Goal: Navigation & Orientation: Find specific page/section

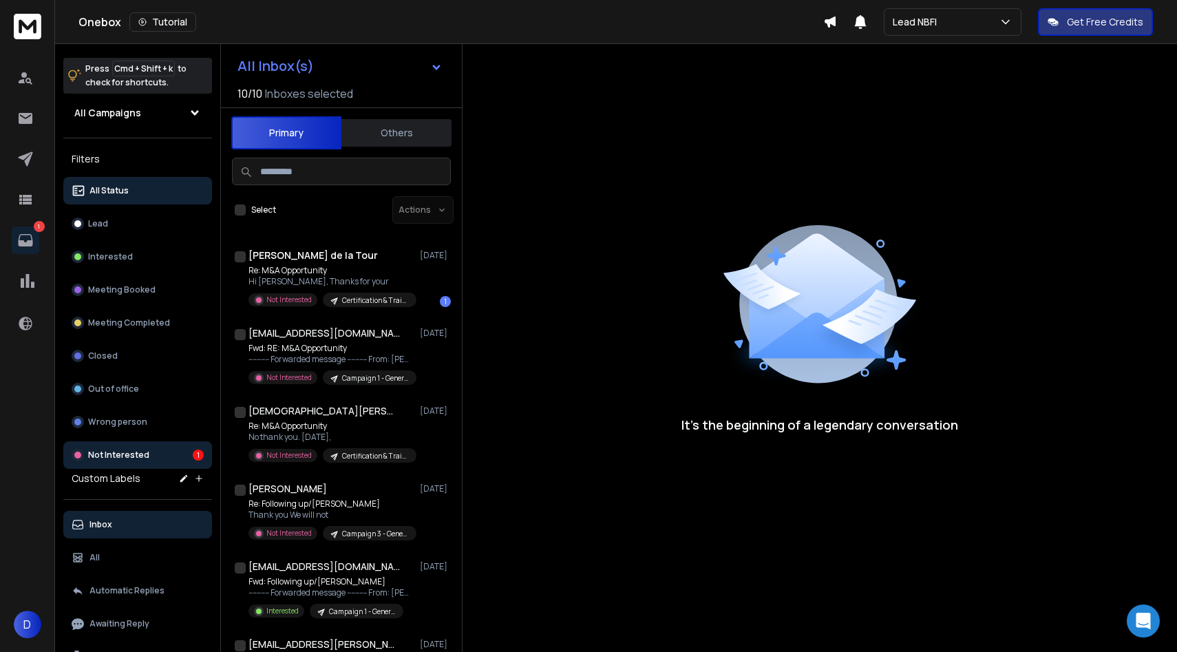
click at [127, 459] on p "Not Interested" at bounding box center [118, 455] width 61 height 11
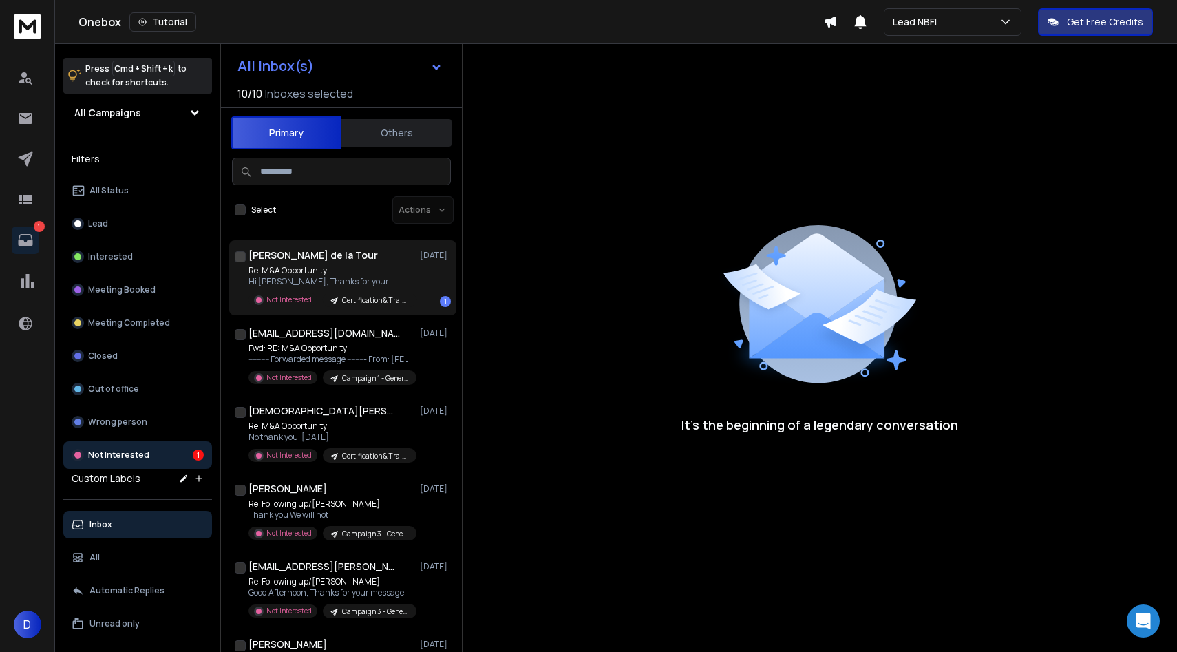
click at [293, 255] on h1 "[PERSON_NAME] de la Tour" at bounding box center [313, 256] width 129 height 14
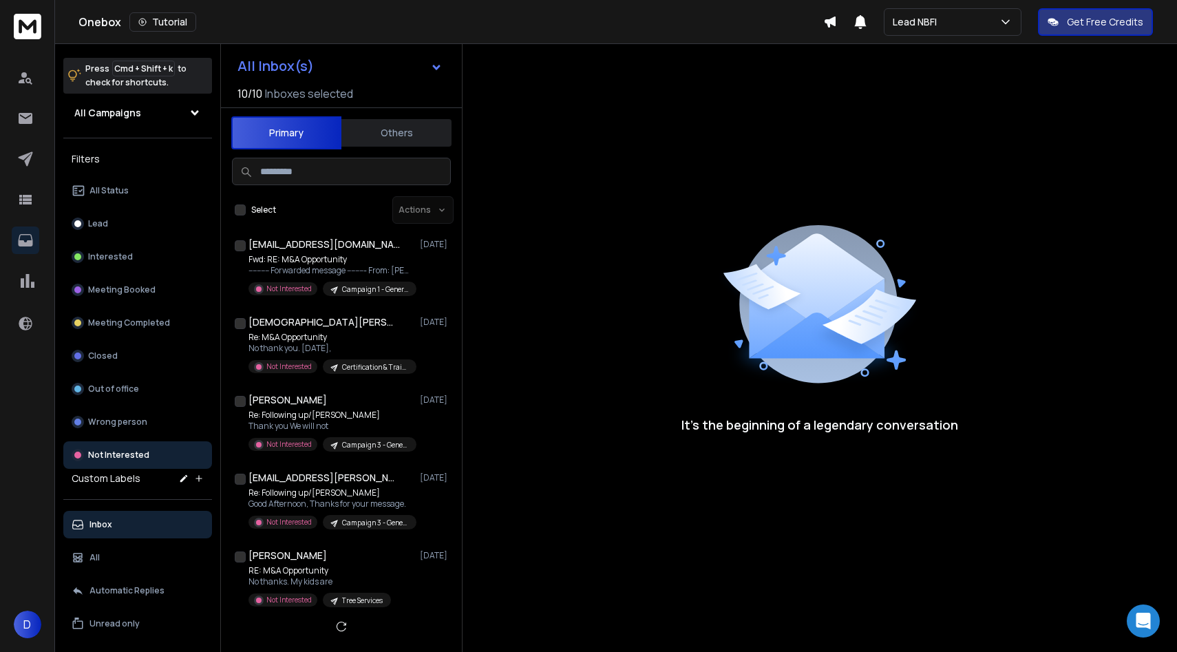
scroll to position [75, 0]
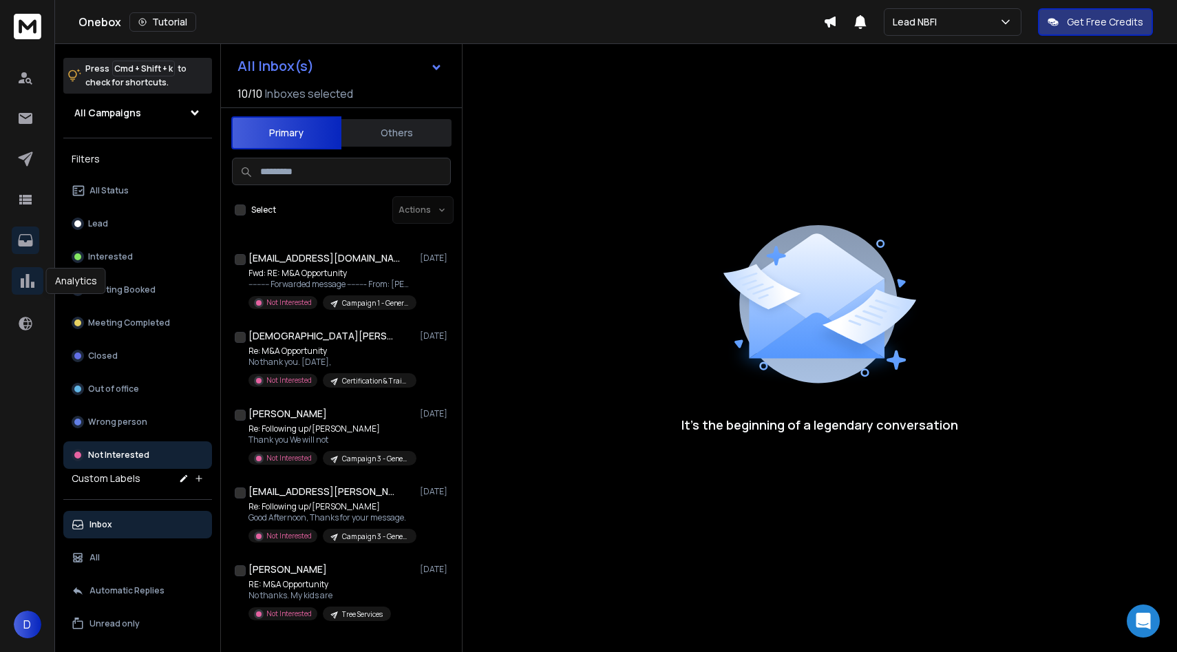
click at [27, 286] on icon at bounding box center [28, 281] width 14 height 14
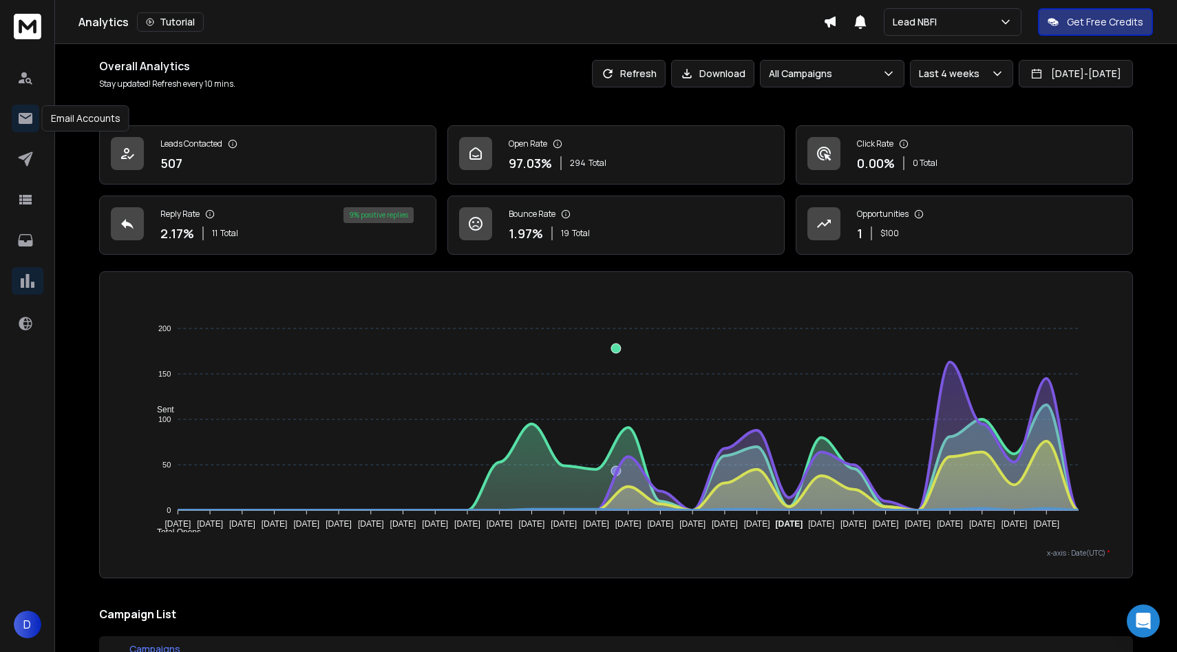
click at [29, 116] on icon at bounding box center [26, 118] width 14 height 11
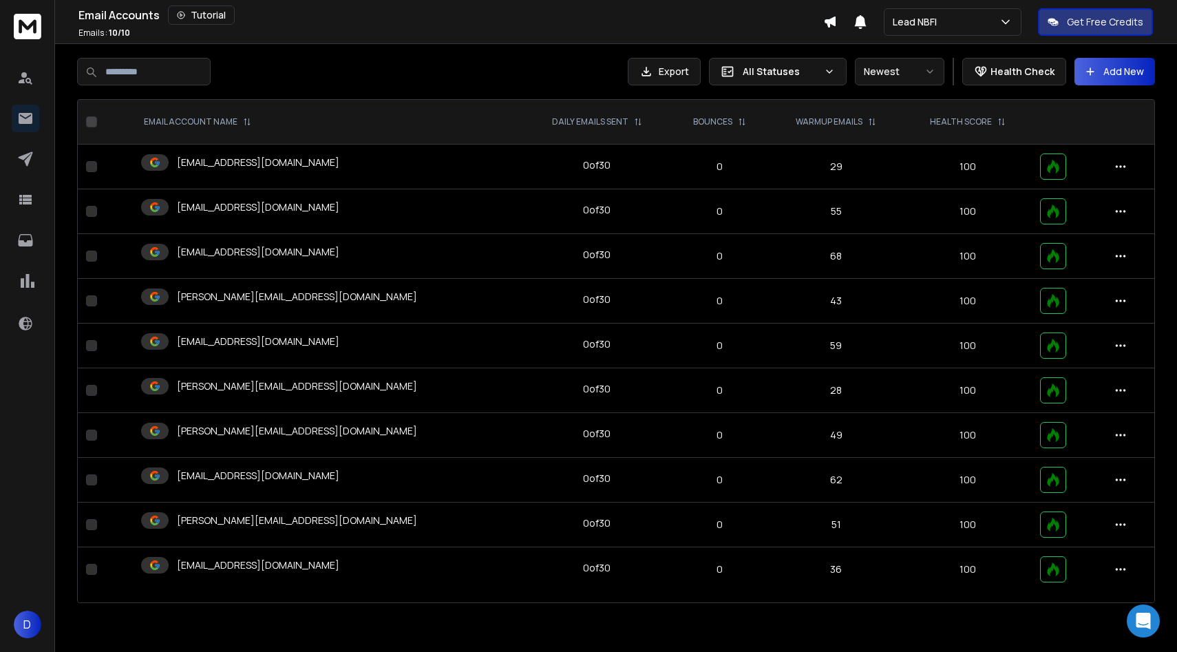
click at [258, 165] on p "[EMAIL_ADDRESS][DOMAIN_NAME]" at bounding box center [258, 163] width 162 height 14
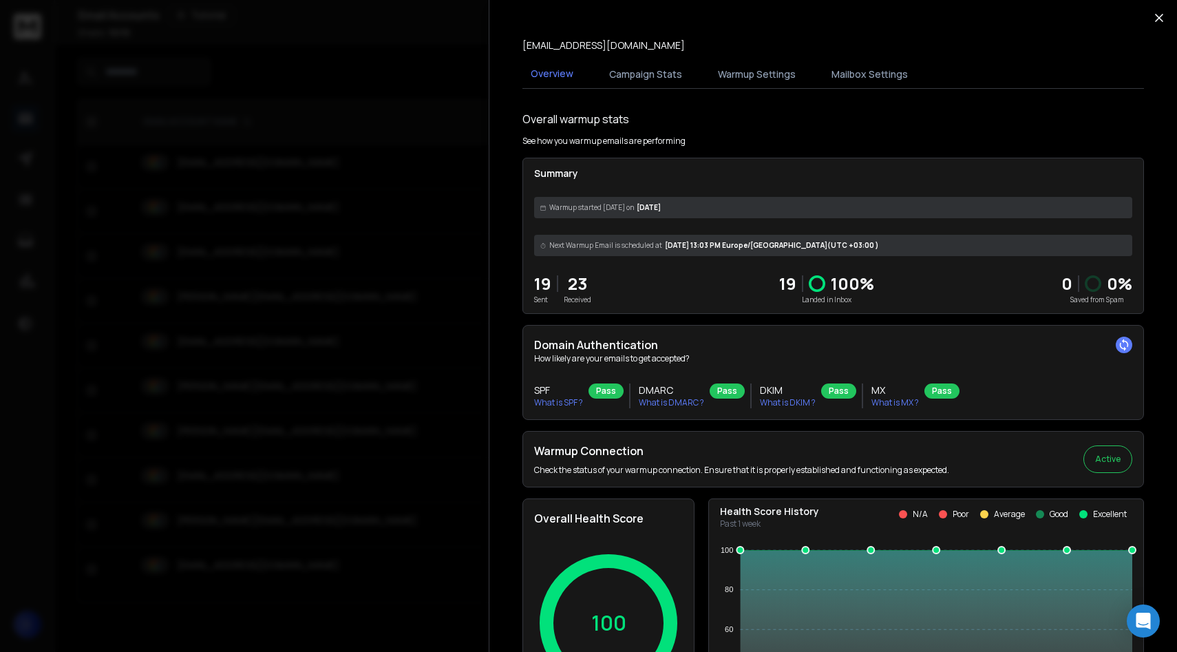
click at [1160, 17] on icon "button" at bounding box center [1160, 18] width 14 height 14
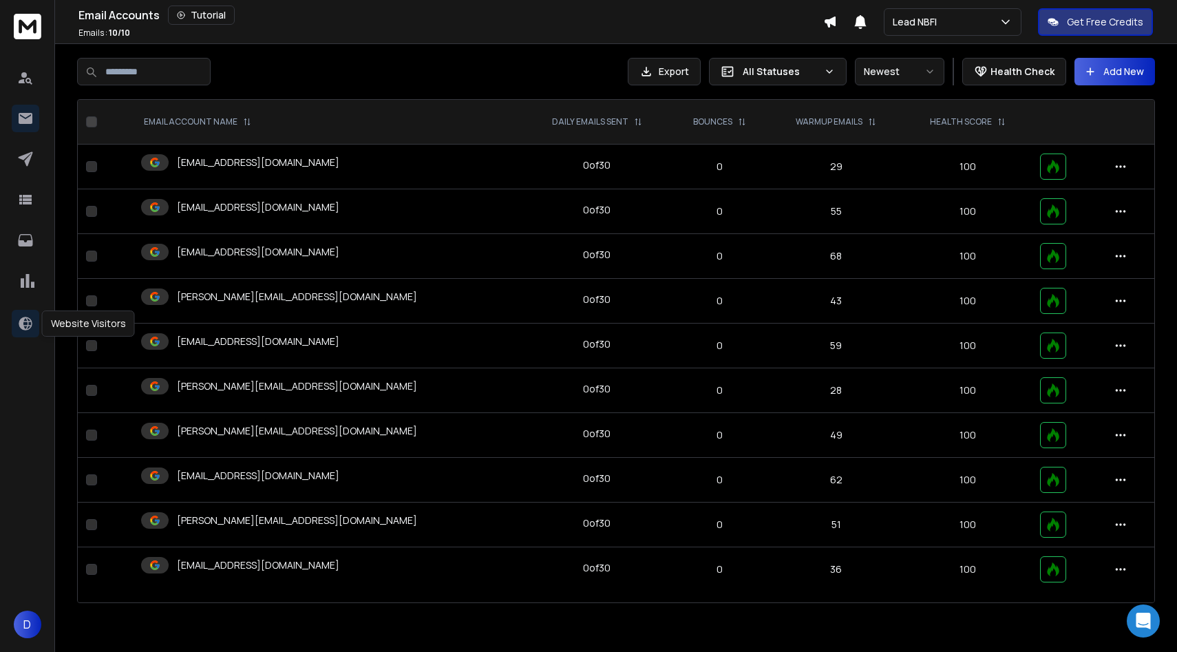
click at [27, 327] on icon at bounding box center [26, 324] width 14 height 14
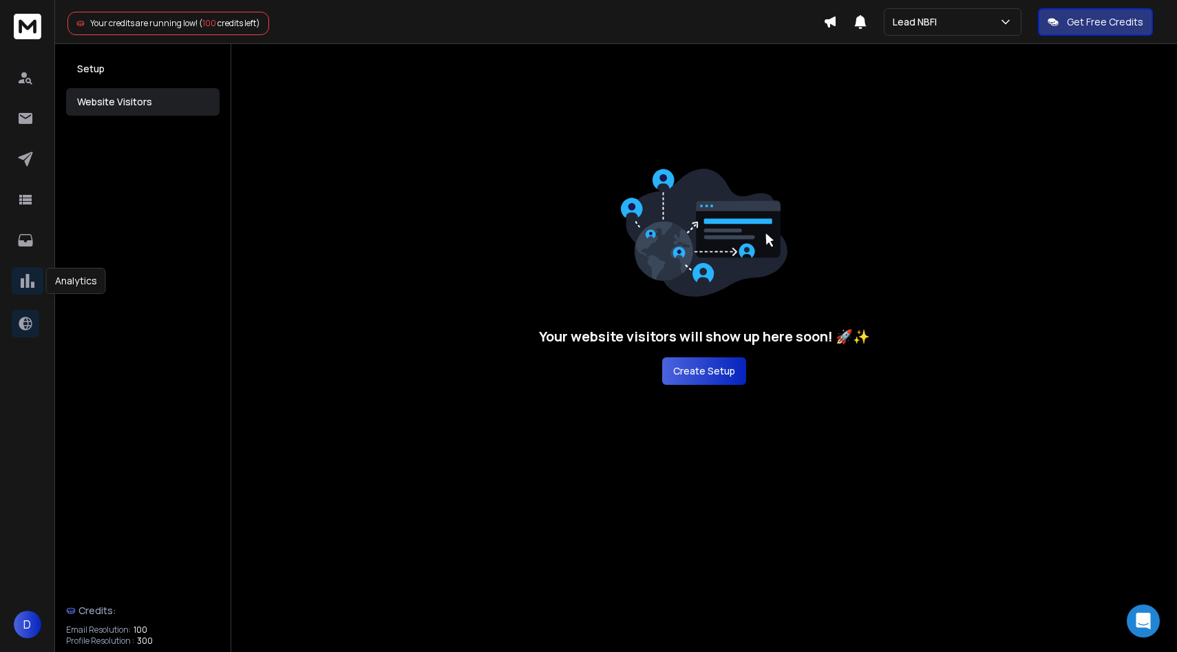
click at [21, 282] on icon at bounding box center [28, 281] width 14 height 14
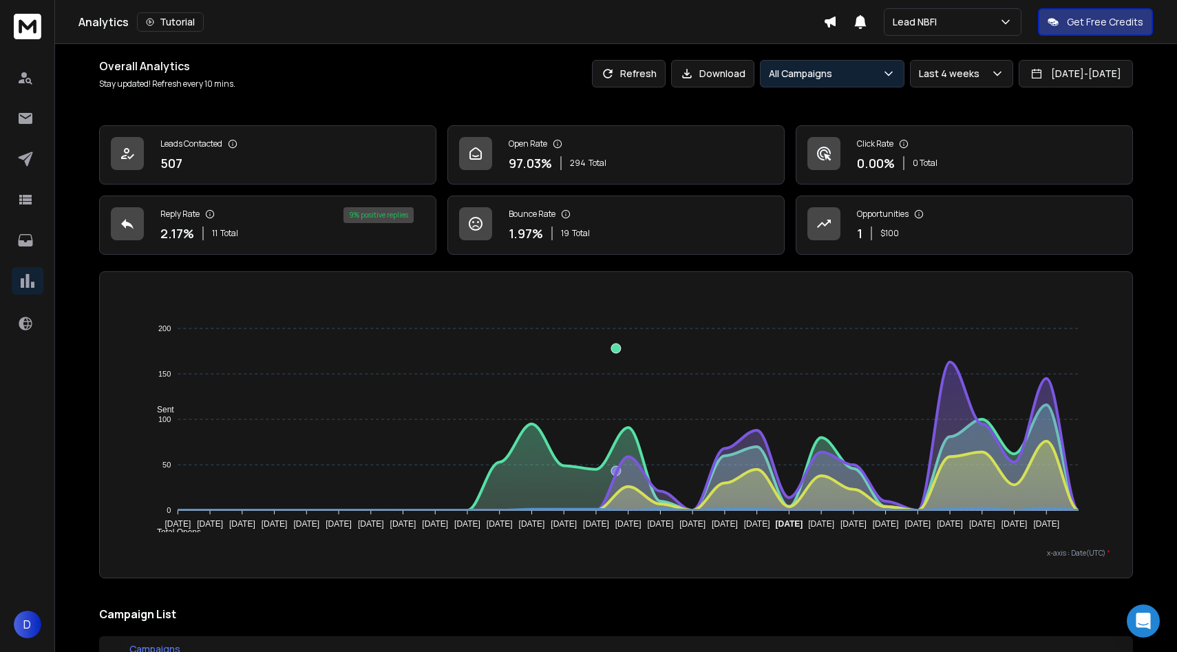
click at [882, 76] on icon at bounding box center [889, 74] width 14 height 14
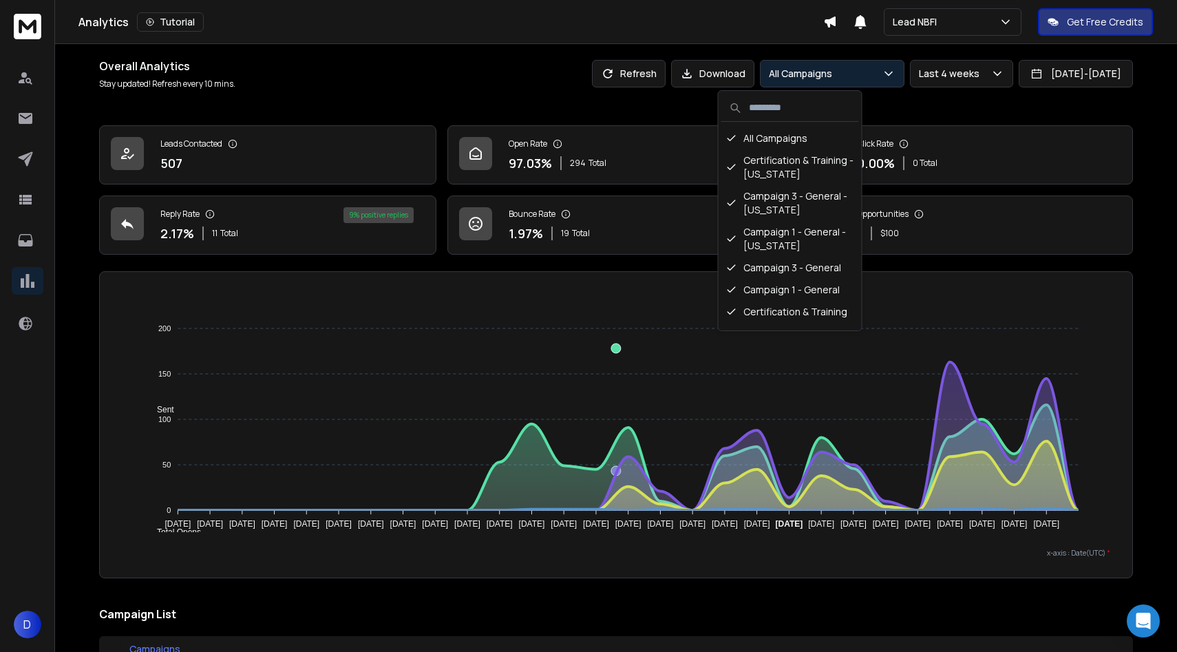
click at [882, 76] on icon at bounding box center [889, 74] width 14 height 14
click at [496, 78] on div "Overall Analytics Stay updated! Refresh every 10 mins. Refresh Download All Cam…" at bounding box center [616, 74] width 1034 height 32
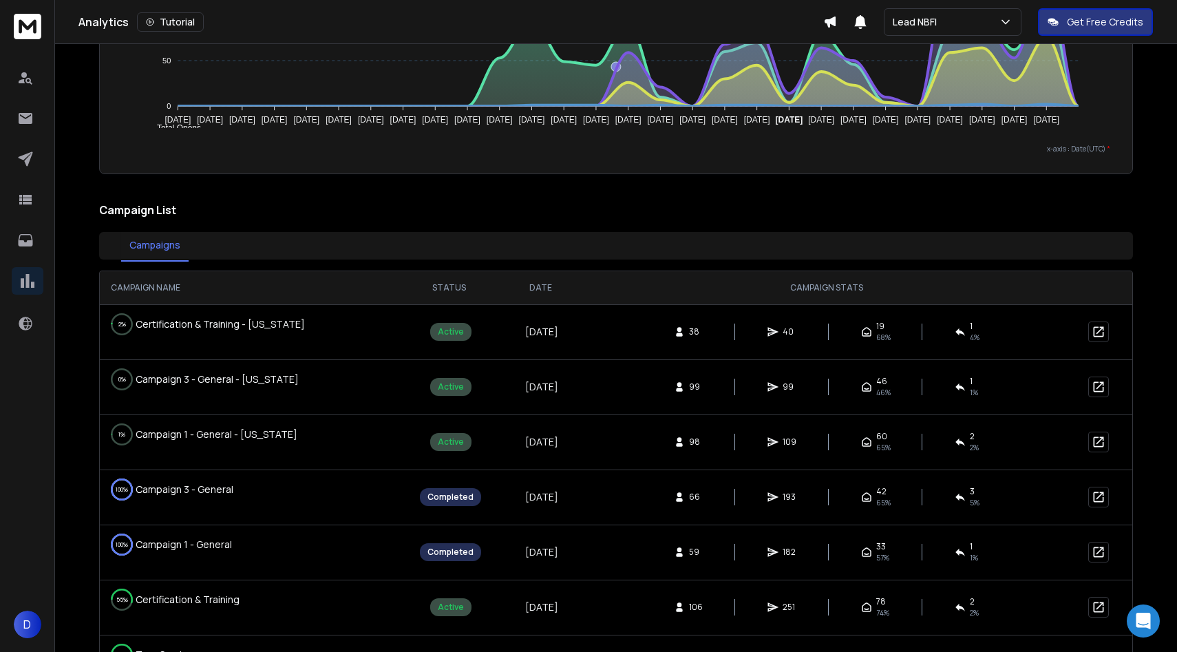
scroll to position [56, 0]
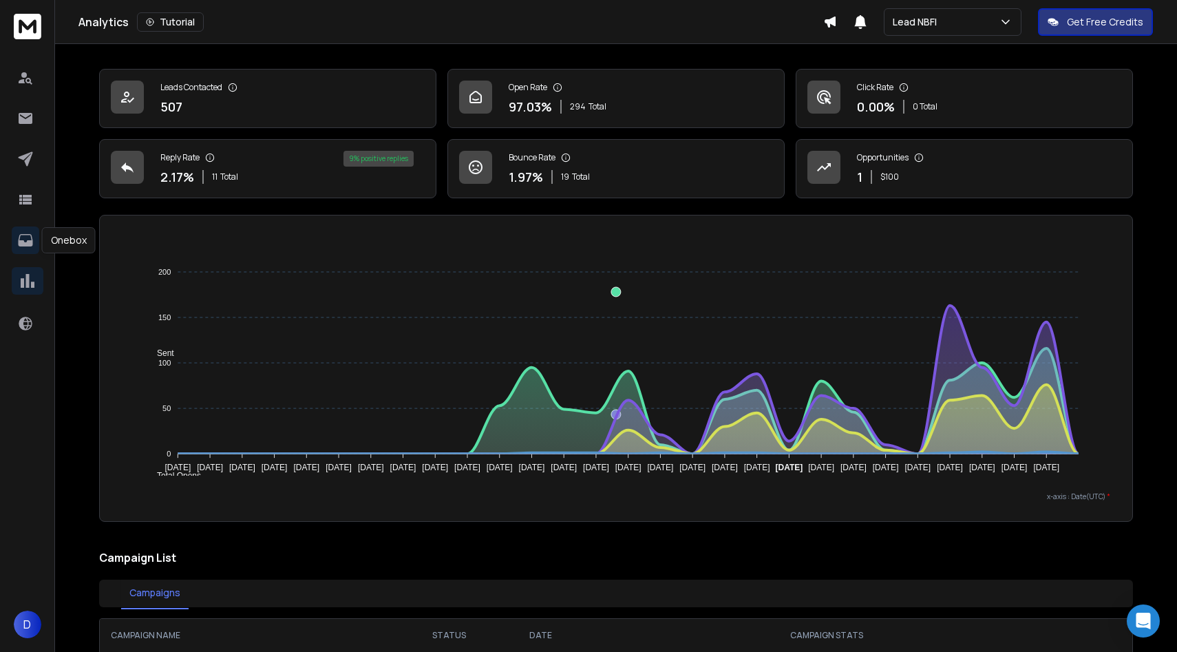
click at [28, 240] on icon at bounding box center [25, 240] width 17 height 17
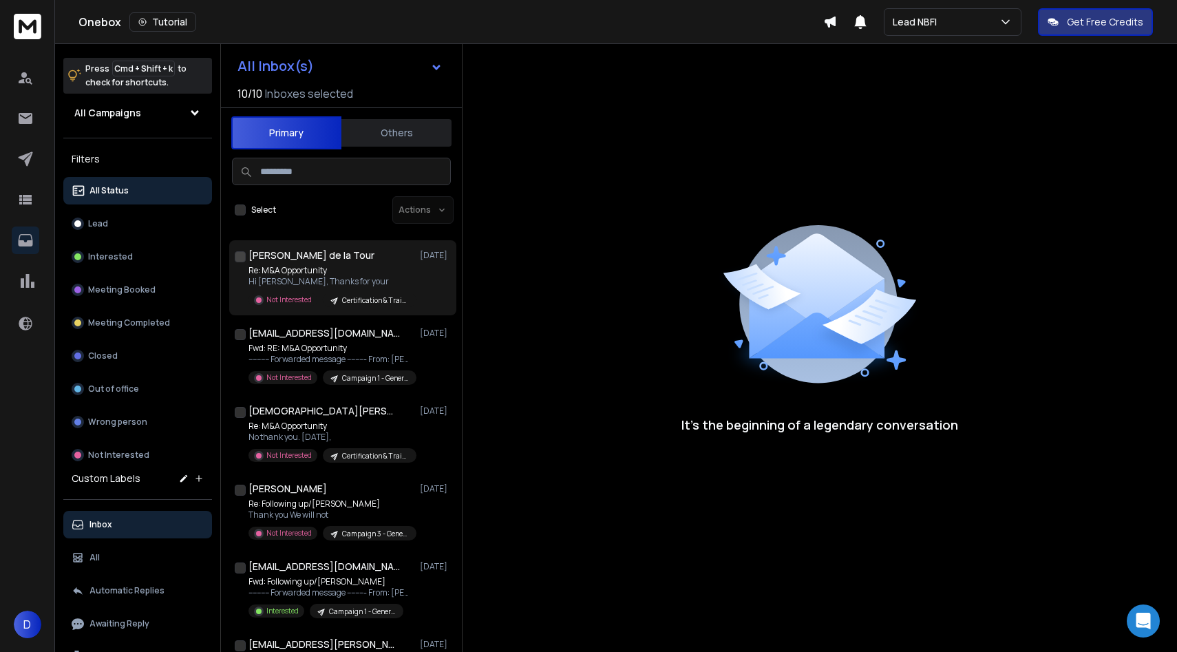
click at [295, 271] on p "Re: M&A Opportunity" at bounding box center [331, 270] width 165 height 11
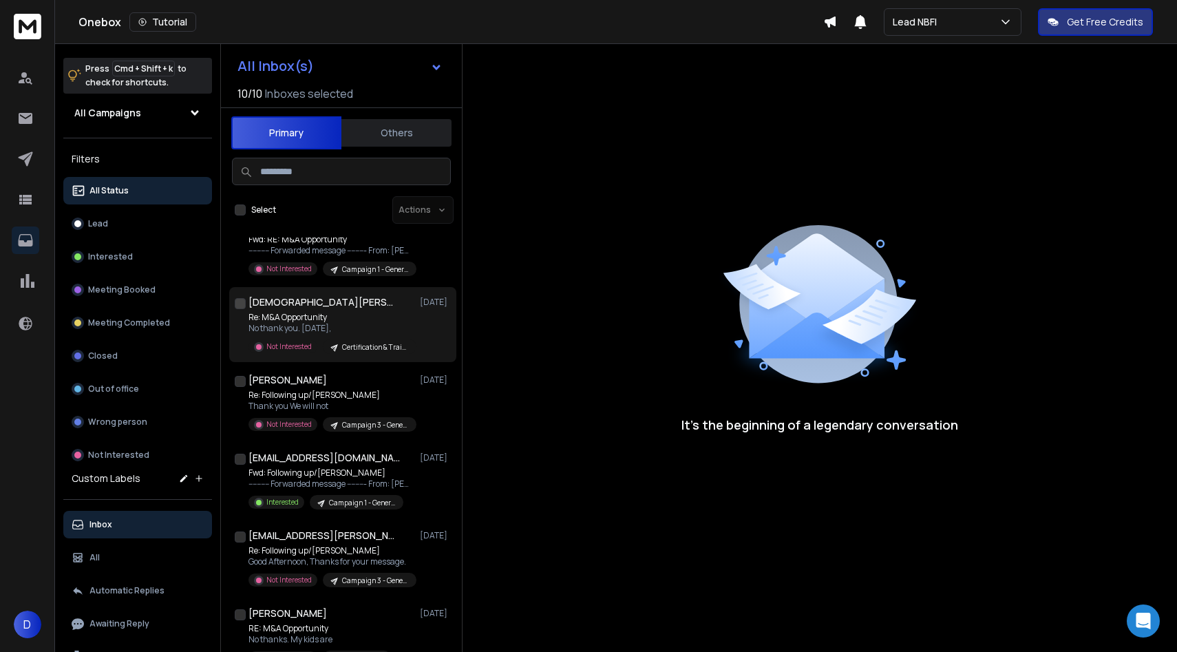
scroll to position [153, 0]
